Goal: Communication & Community: Answer question/provide support

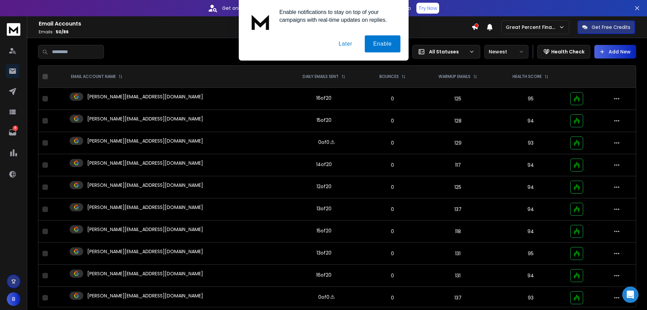
click at [159, 39] on div "Enable notifications to stay on top of your campaigns with real-time updates on…" at bounding box center [323, 30] width 647 height 60
click at [350, 44] on button "Later" at bounding box center [345, 43] width 31 height 17
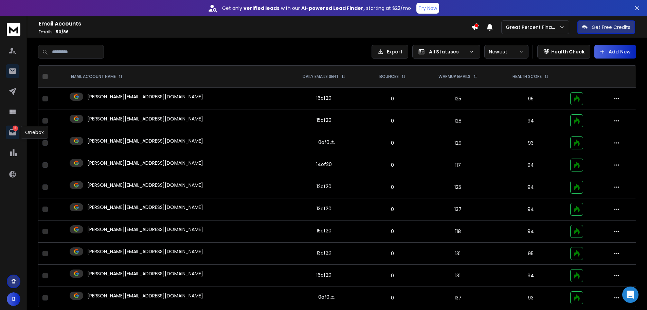
click at [14, 133] on icon at bounding box center [12, 132] width 7 height 6
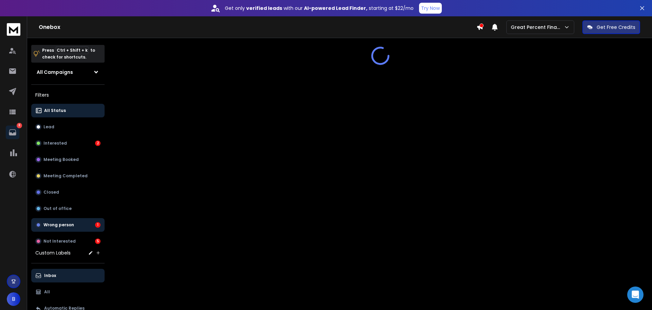
click at [62, 227] on div "Wrong person" at bounding box center [54, 225] width 39 height 6
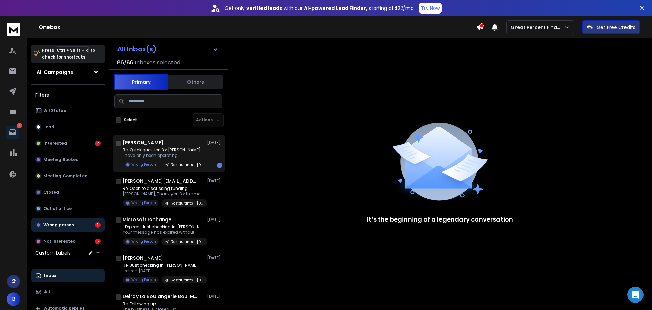
click at [160, 154] on p "I have only been operating" at bounding box center [164, 155] width 82 height 5
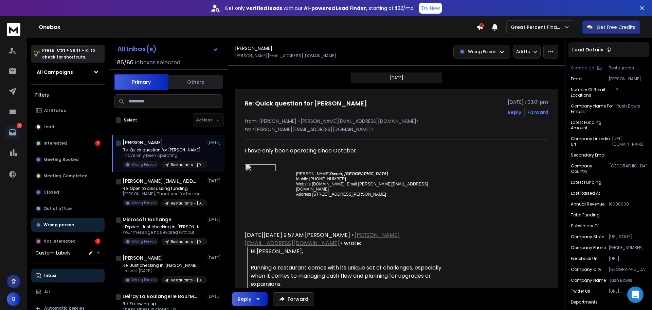
drag, startPoint x: 260, startPoint y: 164, endPoint x: 440, endPoint y: 143, distance: 181.4
click at [440, 143] on div "Re: Quick question for [PERSON_NAME] [DATE] : 03:01 pm Reply Forward from: [PER…" at bounding box center [397, 301] width 304 height 404
click at [508, 115] on button "Reply" at bounding box center [515, 112] width 14 height 7
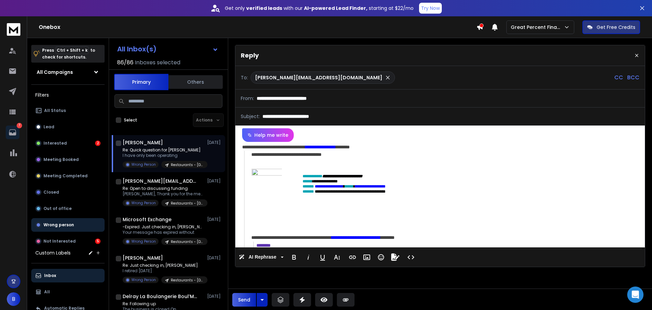
scroll to position [136, 0]
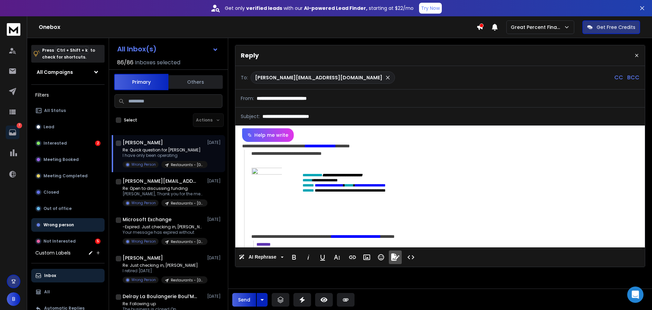
click at [393, 256] on icon "button" at bounding box center [395, 256] width 8 height 7
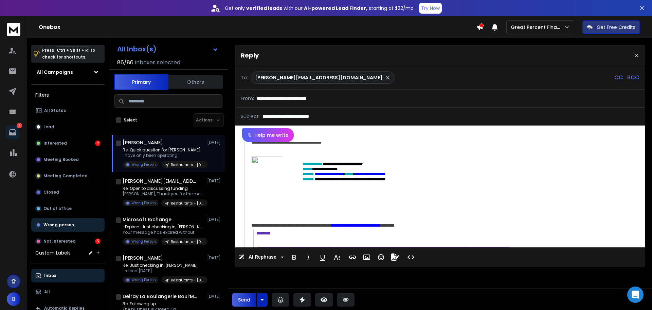
scroll to position [0, 0]
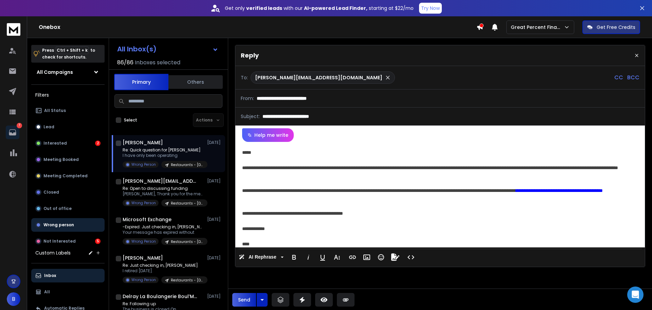
click at [242, 301] on button "Send" at bounding box center [244, 300] width 24 height 14
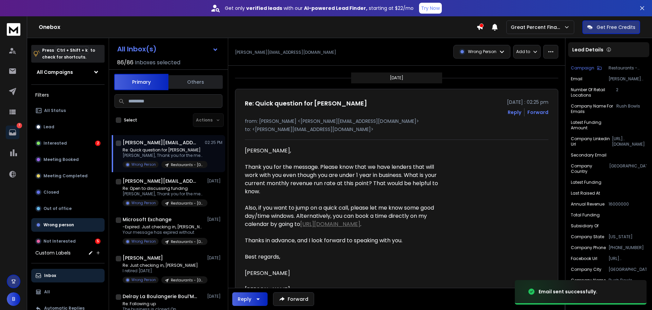
click at [160, 151] on p "Re: Quick question for [PERSON_NAME]" at bounding box center [164, 149] width 82 height 5
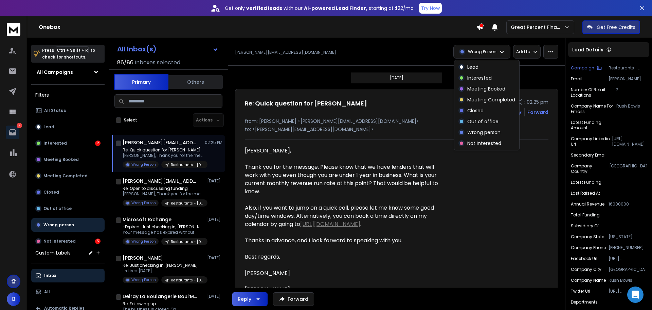
click at [494, 54] on div "Wrong Person" at bounding box center [482, 51] width 56 height 13
click at [483, 78] on p "Interested" at bounding box center [480, 77] width 24 height 7
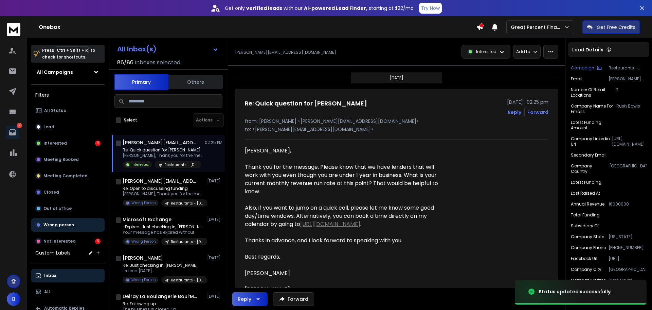
click at [492, 50] on p "Interested" at bounding box center [486, 51] width 20 height 5
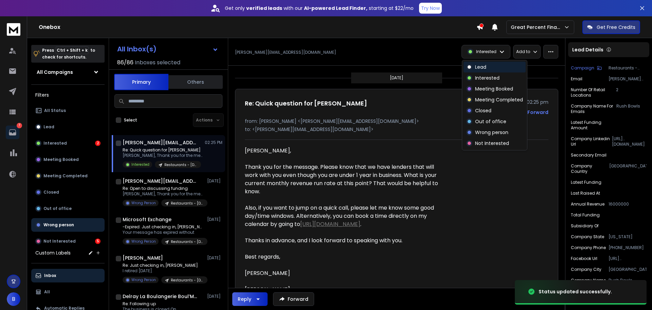
click at [482, 70] on p "Lead" at bounding box center [480, 67] width 11 height 7
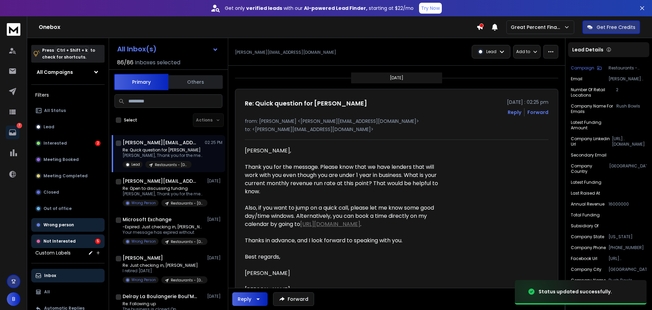
click at [74, 241] on button "Not Interested 5" at bounding box center [67, 241] width 73 height 14
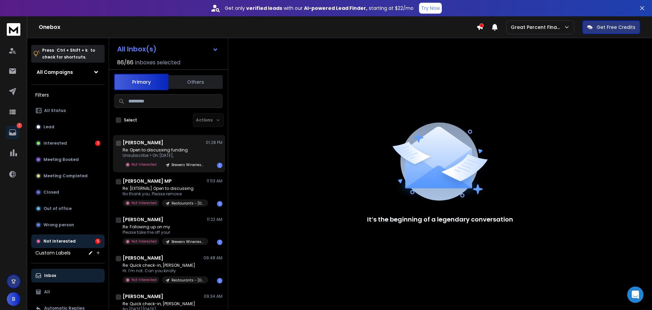
click at [150, 152] on p "Re: Open to discussing funding" at bounding box center [164, 149] width 82 height 5
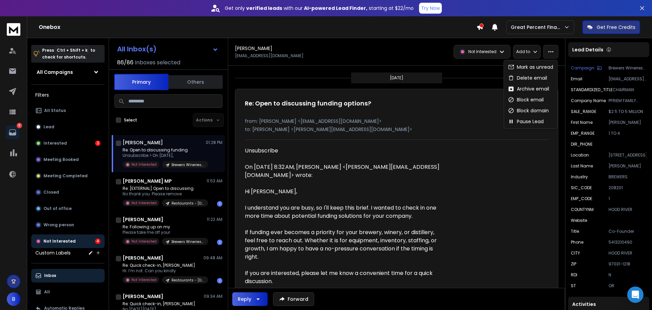
click at [546, 51] on button "button" at bounding box center [551, 52] width 15 height 14
click at [529, 101] on div "Block email" at bounding box center [526, 99] width 36 height 7
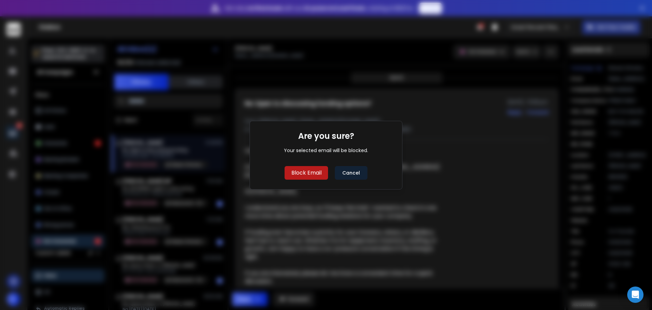
click at [300, 173] on button "Block Email" at bounding box center [306, 173] width 43 height 14
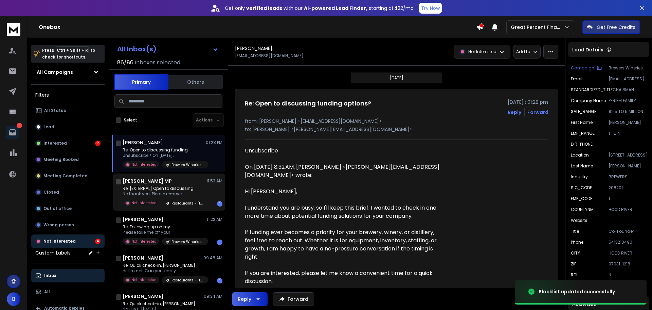
click at [152, 187] on p "Re: [EXTERNAL] Open to discussing" at bounding box center [164, 188] width 82 height 5
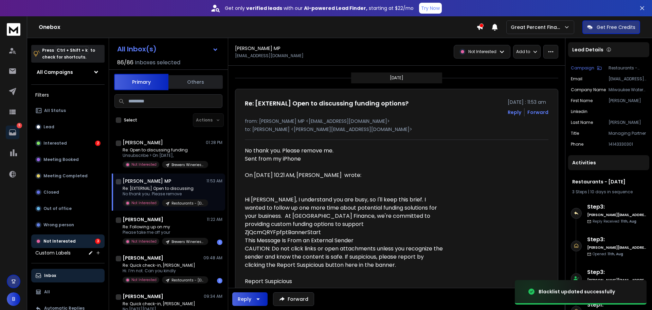
click at [548, 53] on icon "button" at bounding box center [551, 52] width 6 height 6
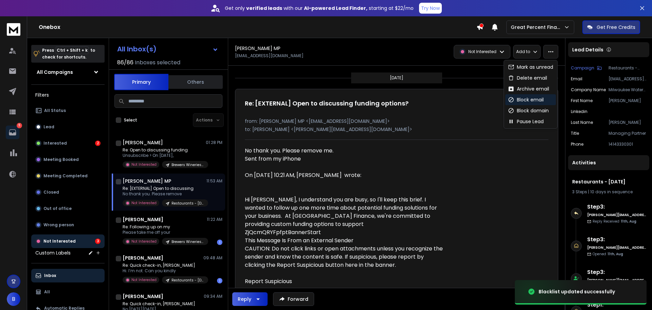
click at [539, 100] on div "Block email" at bounding box center [526, 99] width 36 height 7
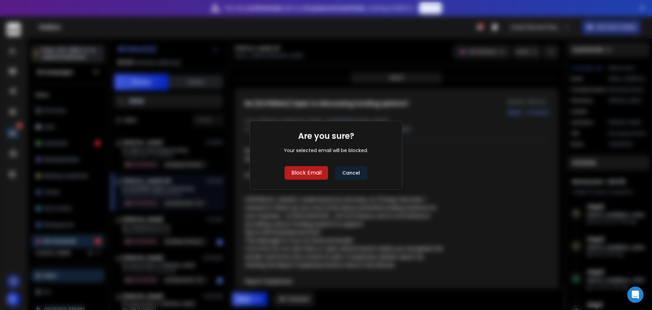
click at [291, 174] on button "Block Email" at bounding box center [306, 173] width 43 height 14
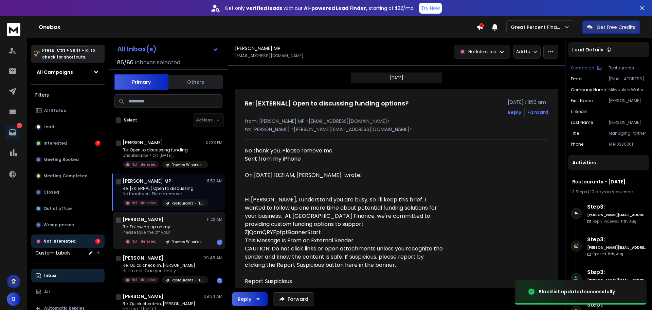
click at [142, 227] on p "Re: Following up on my" at bounding box center [164, 226] width 82 height 5
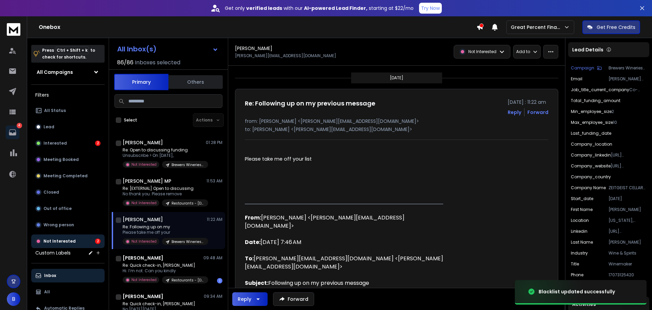
click at [553, 47] on button "button" at bounding box center [551, 52] width 15 height 14
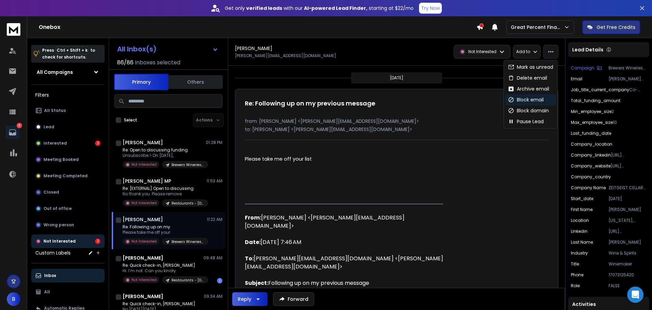
click at [539, 97] on div "Block email" at bounding box center [526, 99] width 36 height 7
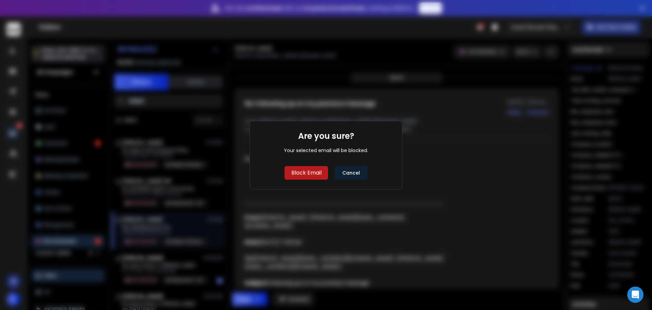
click at [297, 175] on button "Block Email" at bounding box center [306, 173] width 43 height 14
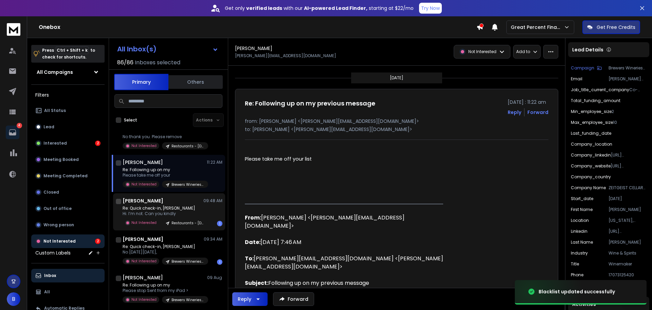
scroll to position [68, 0]
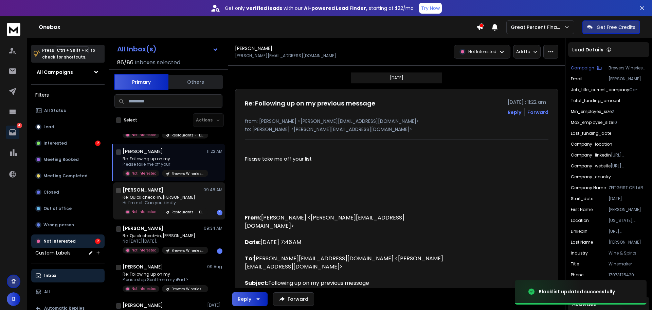
click at [148, 195] on p "Re: Quick check-in, [PERSON_NAME]" at bounding box center [164, 196] width 82 height 5
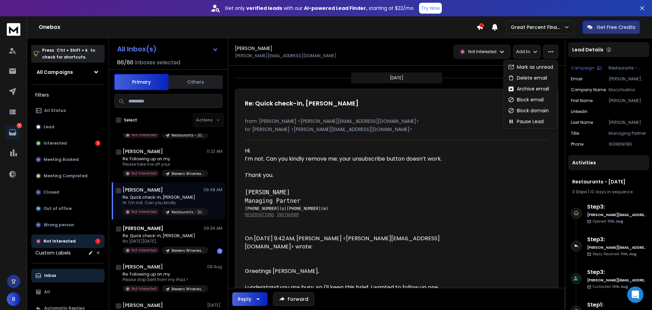
click at [552, 49] on icon "button" at bounding box center [551, 52] width 6 height 6
click at [525, 99] on div "Block email" at bounding box center [526, 99] width 36 height 7
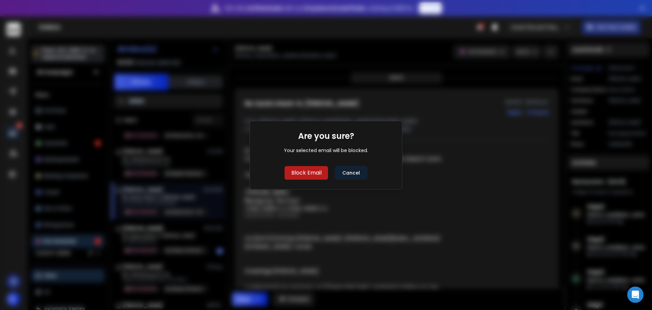
click at [287, 174] on button "Block Email" at bounding box center [306, 173] width 43 height 14
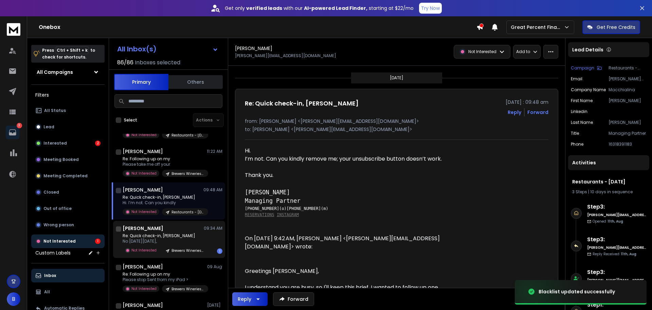
click at [154, 238] on p "Re: Quick check-in, [PERSON_NAME]" at bounding box center [164, 235] width 82 height 5
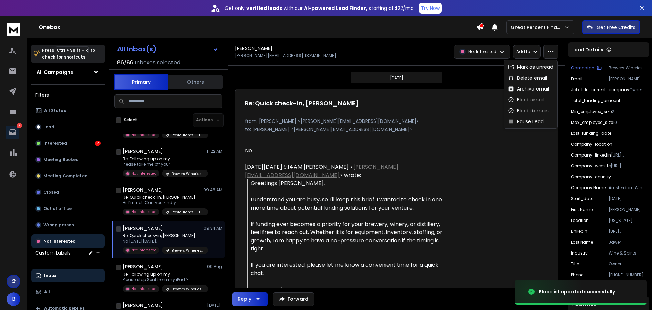
click at [551, 45] on button "button" at bounding box center [551, 52] width 15 height 14
click at [528, 100] on div "Block email" at bounding box center [526, 99] width 36 height 7
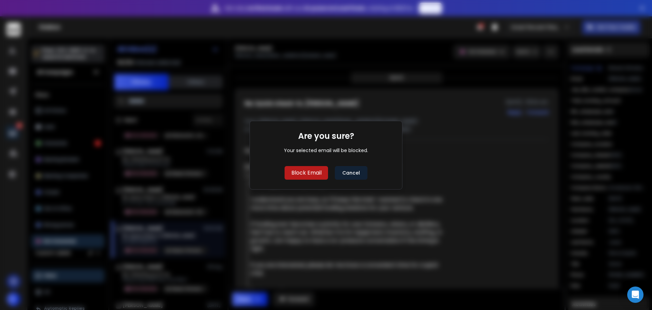
click at [302, 172] on button "Block Email" at bounding box center [306, 173] width 43 height 14
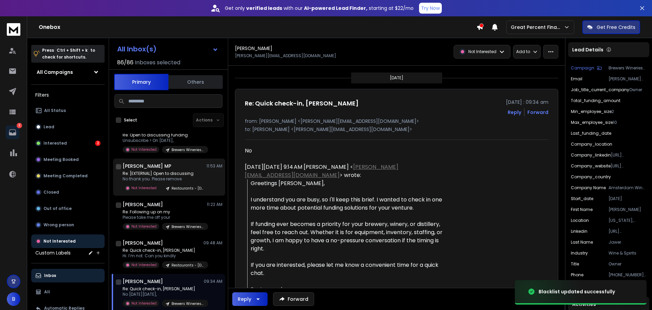
scroll to position [0, 0]
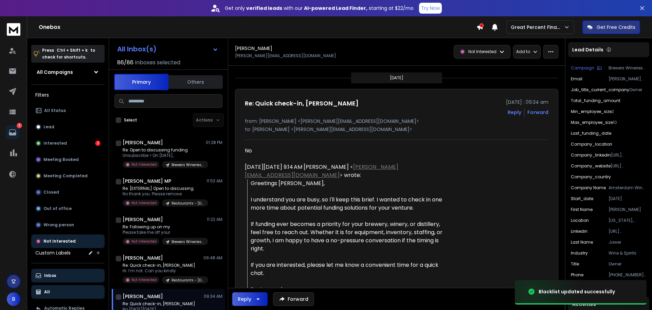
click at [48, 291] on p "All" at bounding box center [47, 291] width 6 height 5
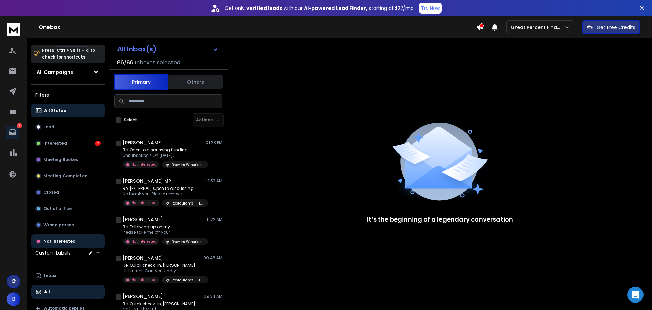
click at [60, 110] on p "All Status" at bounding box center [55, 110] width 22 height 5
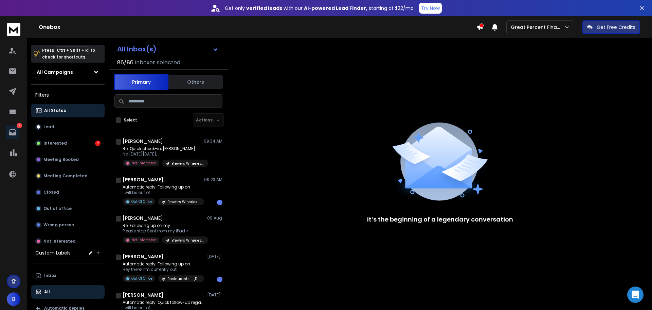
scroll to position [204, 0]
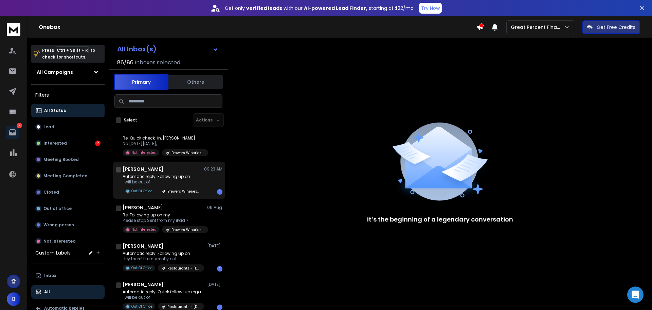
click at [171, 175] on p "Automatic reply: Following up on" at bounding box center [164, 176] width 82 height 5
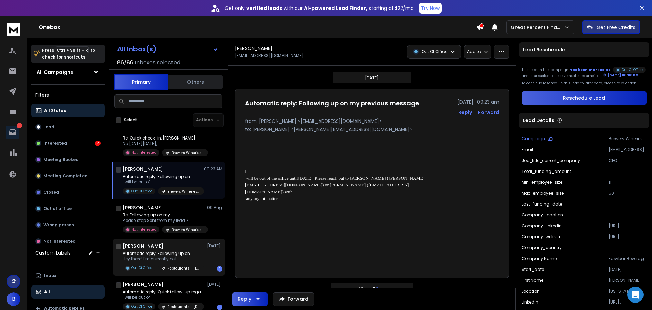
click at [144, 253] on p "Automatic reply: Following up on" at bounding box center [164, 252] width 82 height 5
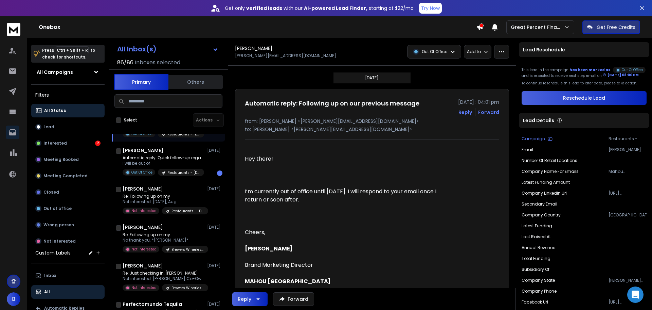
scroll to position [340, 0]
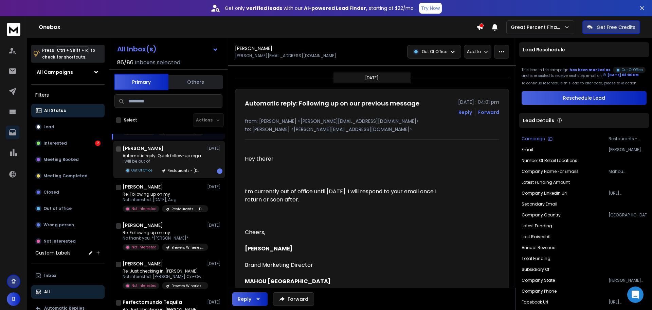
click at [159, 154] on p "Automatic reply: Quick follow-up regarding" at bounding box center [164, 155] width 82 height 5
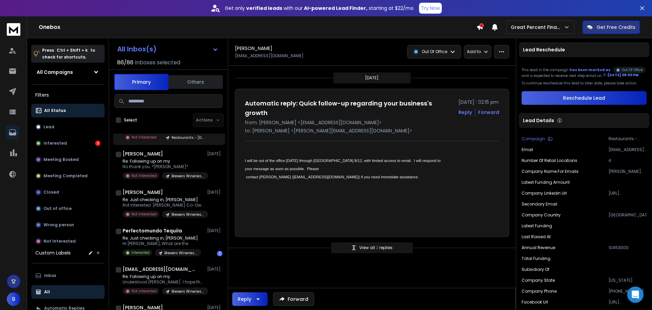
scroll to position [442, 0]
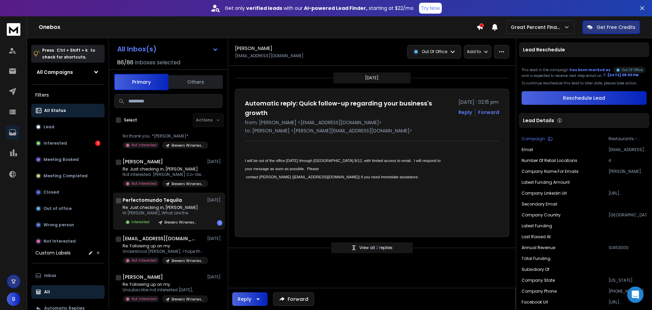
click at [153, 209] on p "Re: Just checking in, [PERSON_NAME]" at bounding box center [162, 207] width 78 height 5
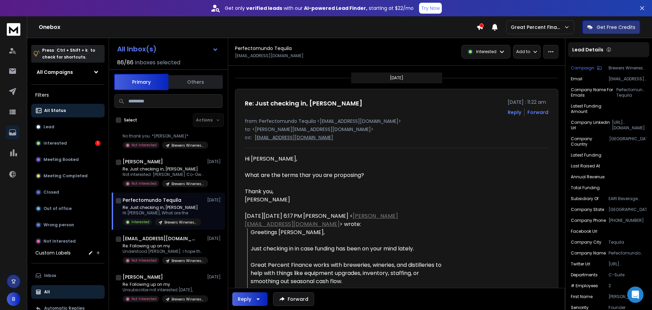
click at [514, 112] on button "Reply" at bounding box center [515, 112] width 14 height 7
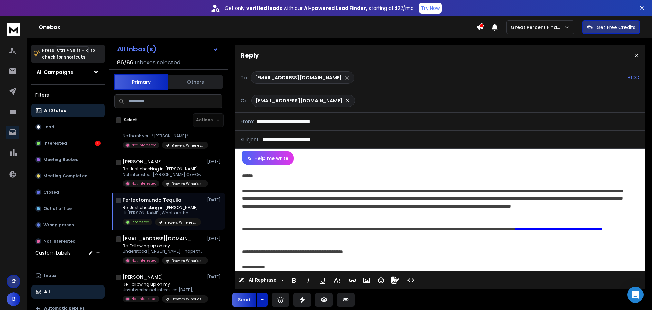
scroll to position [15, 0]
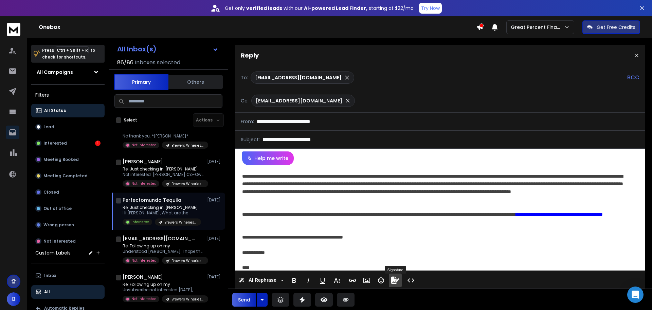
click at [394, 278] on icon "button" at bounding box center [395, 279] width 8 height 7
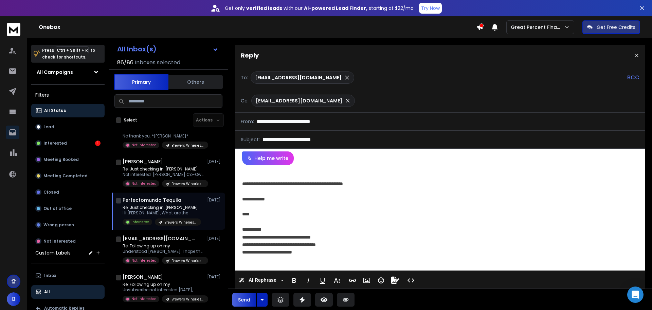
scroll to position [0, 0]
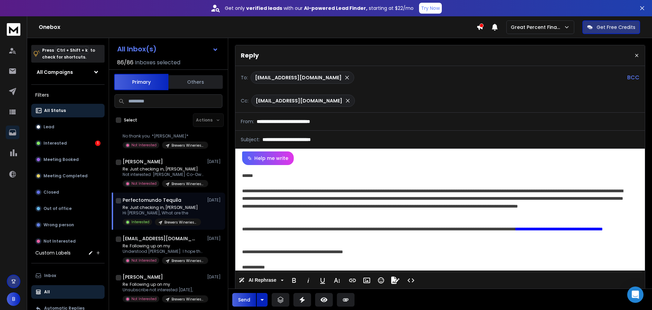
click at [243, 296] on button "Send" at bounding box center [244, 300] width 24 height 14
